Goal: Task Accomplishment & Management: Use online tool/utility

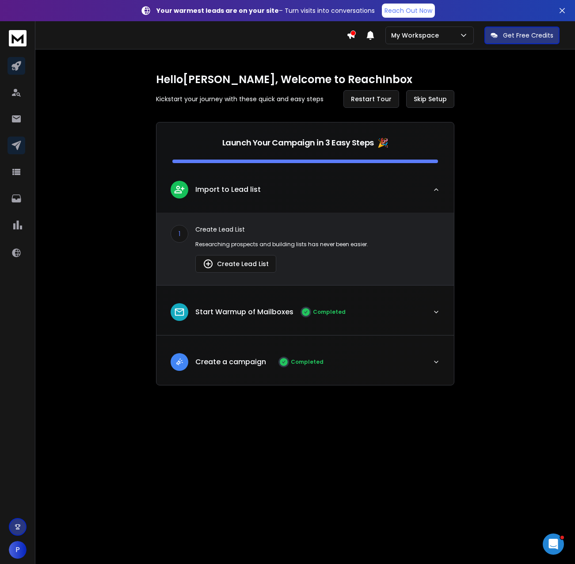
drag, startPoint x: 17, startPoint y: 132, endPoint x: 17, endPoint y: 138, distance: 6.2
click at [17, 132] on div at bounding box center [18, 161] width 20 height 208
click at [17, 145] on icon at bounding box center [16, 145] width 11 height 11
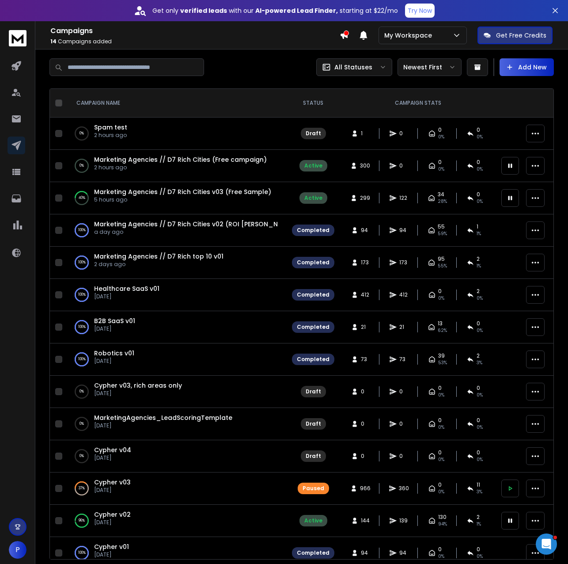
click at [506, 200] on icon at bounding box center [510, 198] width 8 height 8
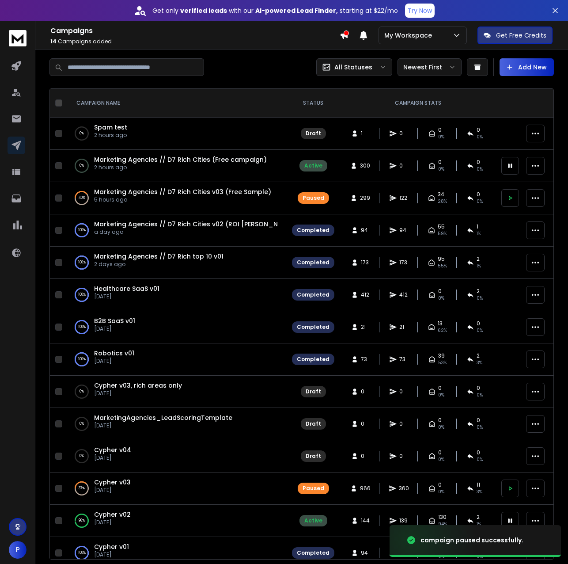
click at [288, 66] on div at bounding box center [176, 67] width 252 height 18
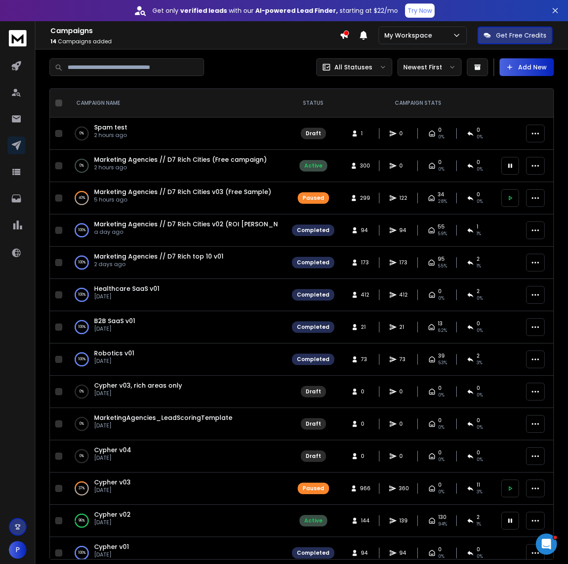
drag, startPoint x: 566, startPoint y: 121, endPoint x: 521, endPoint y: 73, distance: 65.3
click at [566, 121] on div "Campaigns 14 Campaigns Added All Statuses Newest First Add New CAMPAIGN NAME ST…" at bounding box center [301, 309] width 533 height 519
